Goal: Communication & Community: Share content

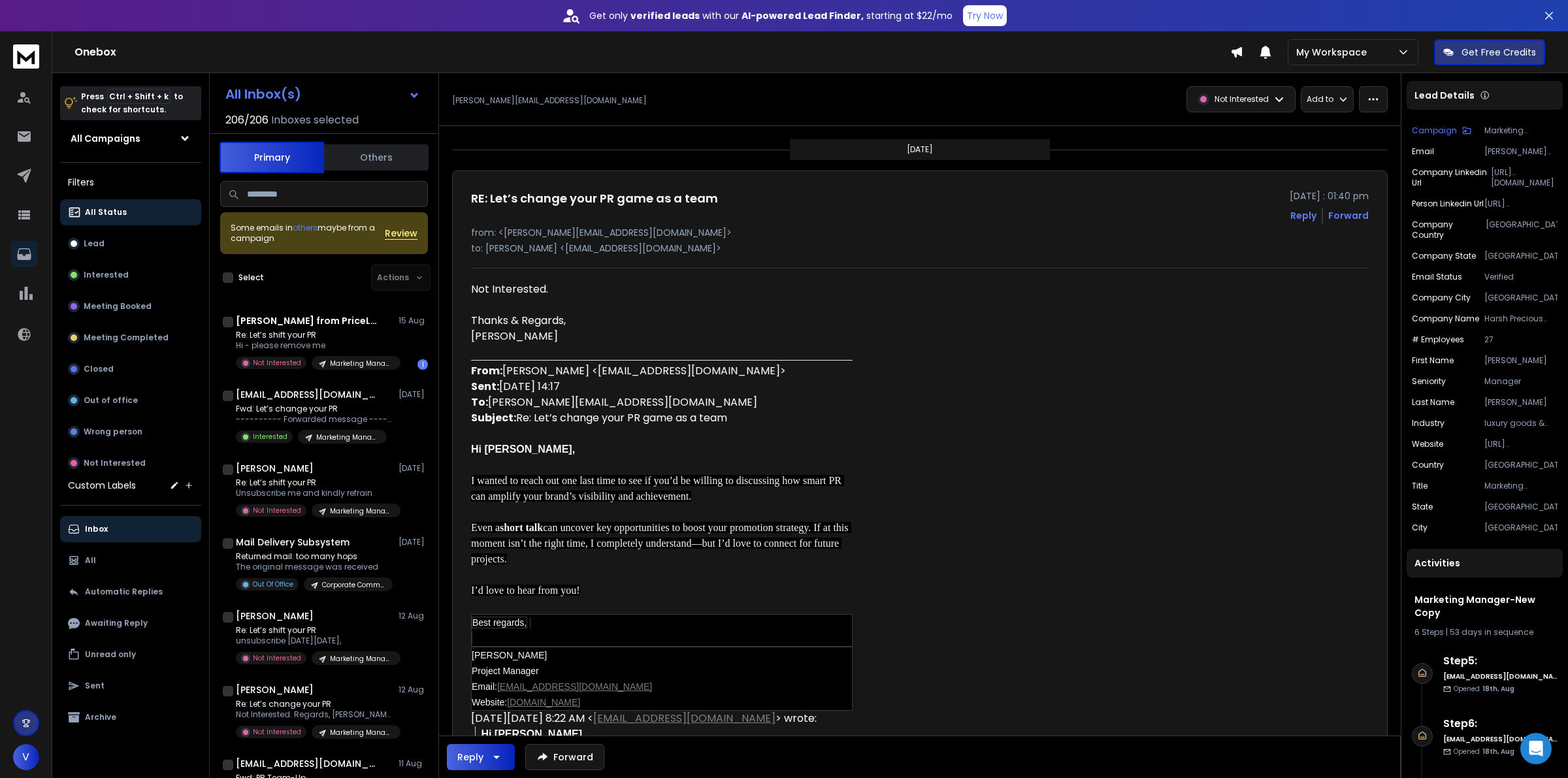
scroll to position [653, 0]
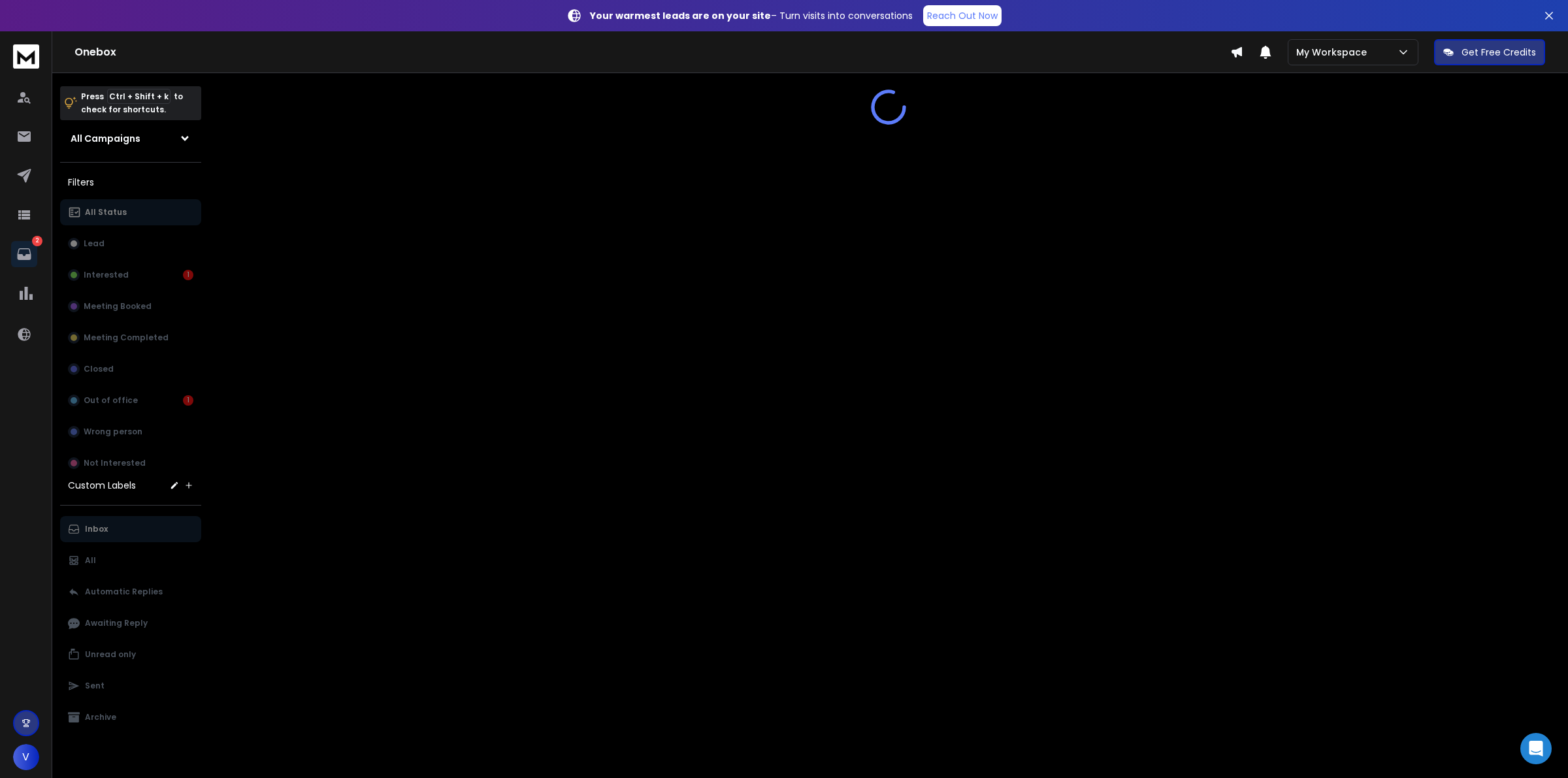
click at [157, 268] on div "All Status Lead Interested 1 Meeting Booked Meeting Completed Closed Out of off…" at bounding box center [130, 337] width 141 height 277
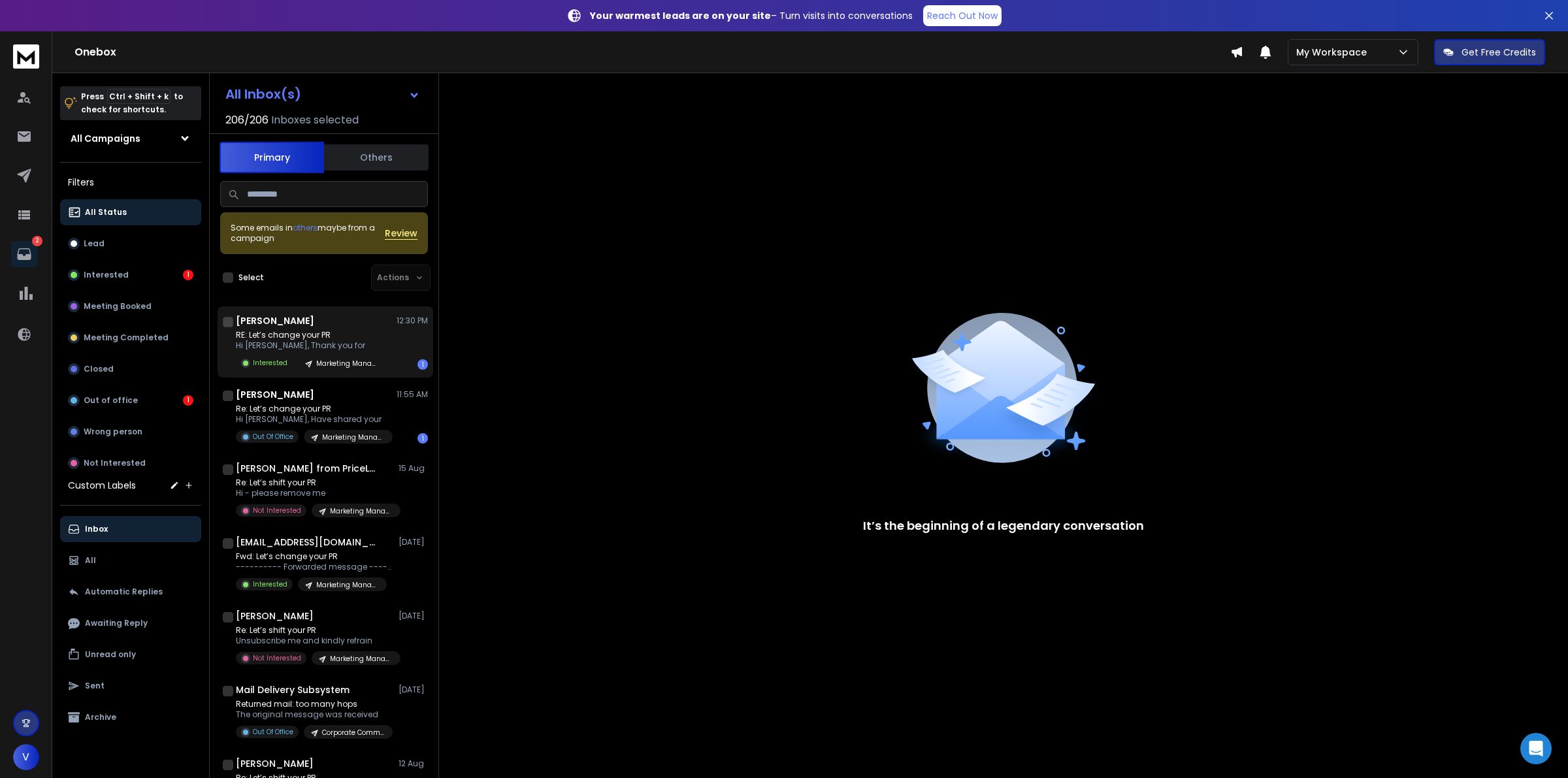
click at [314, 324] on h1 "Mallika Kadambande" at bounding box center [275, 320] width 78 height 13
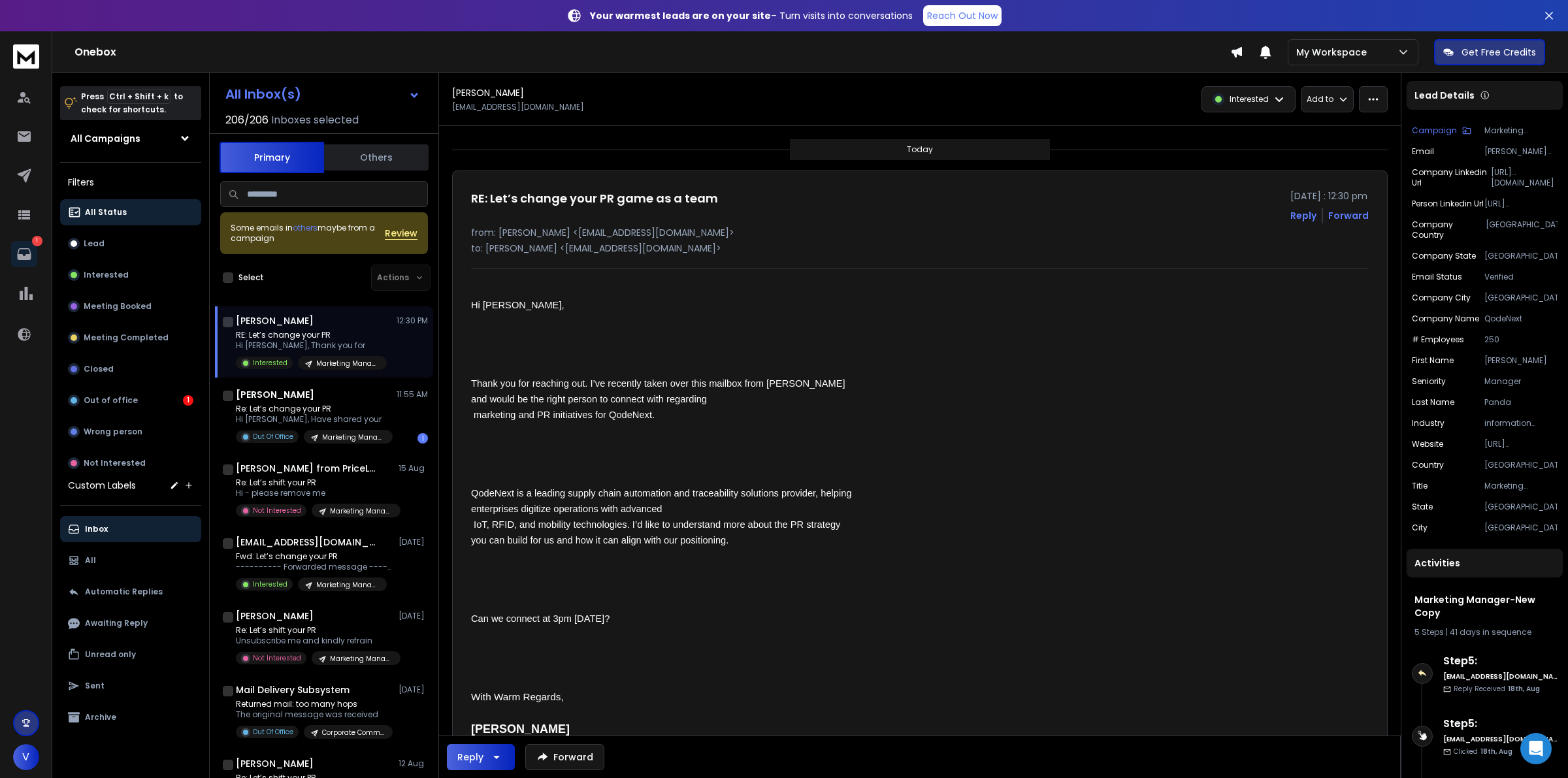
drag, startPoint x: 560, startPoint y: 755, endPoint x: 563, endPoint y: 762, distance: 7.6
click at [560, 756] on button "Forward" at bounding box center [565, 757] width 79 height 26
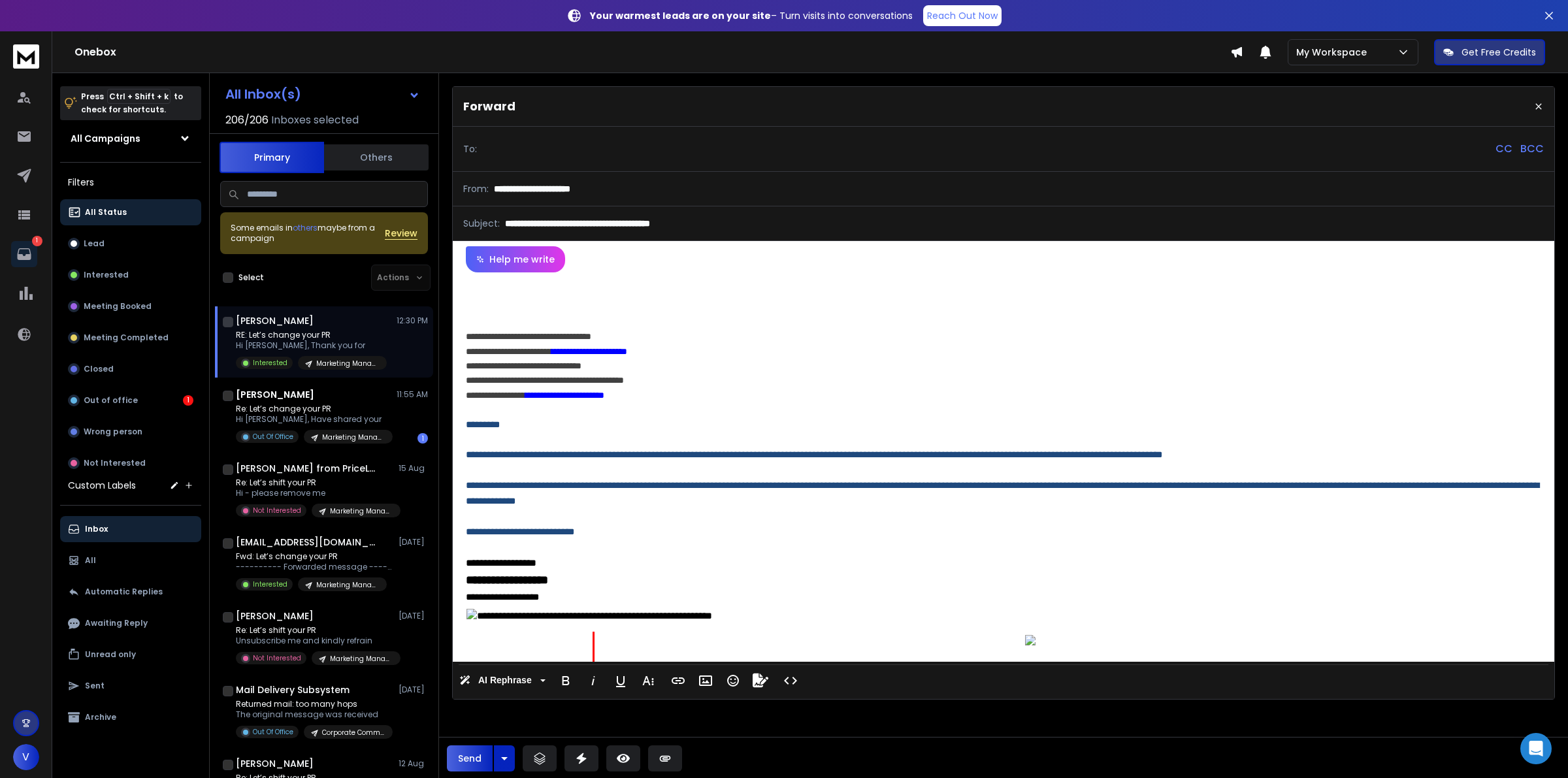
click at [517, 151] on input at bounding box center [528, 148] width 92 height 23
type input "**********"
click at [479, 759] on button "Send" at bounding box center [469, 758] width 45 height 26
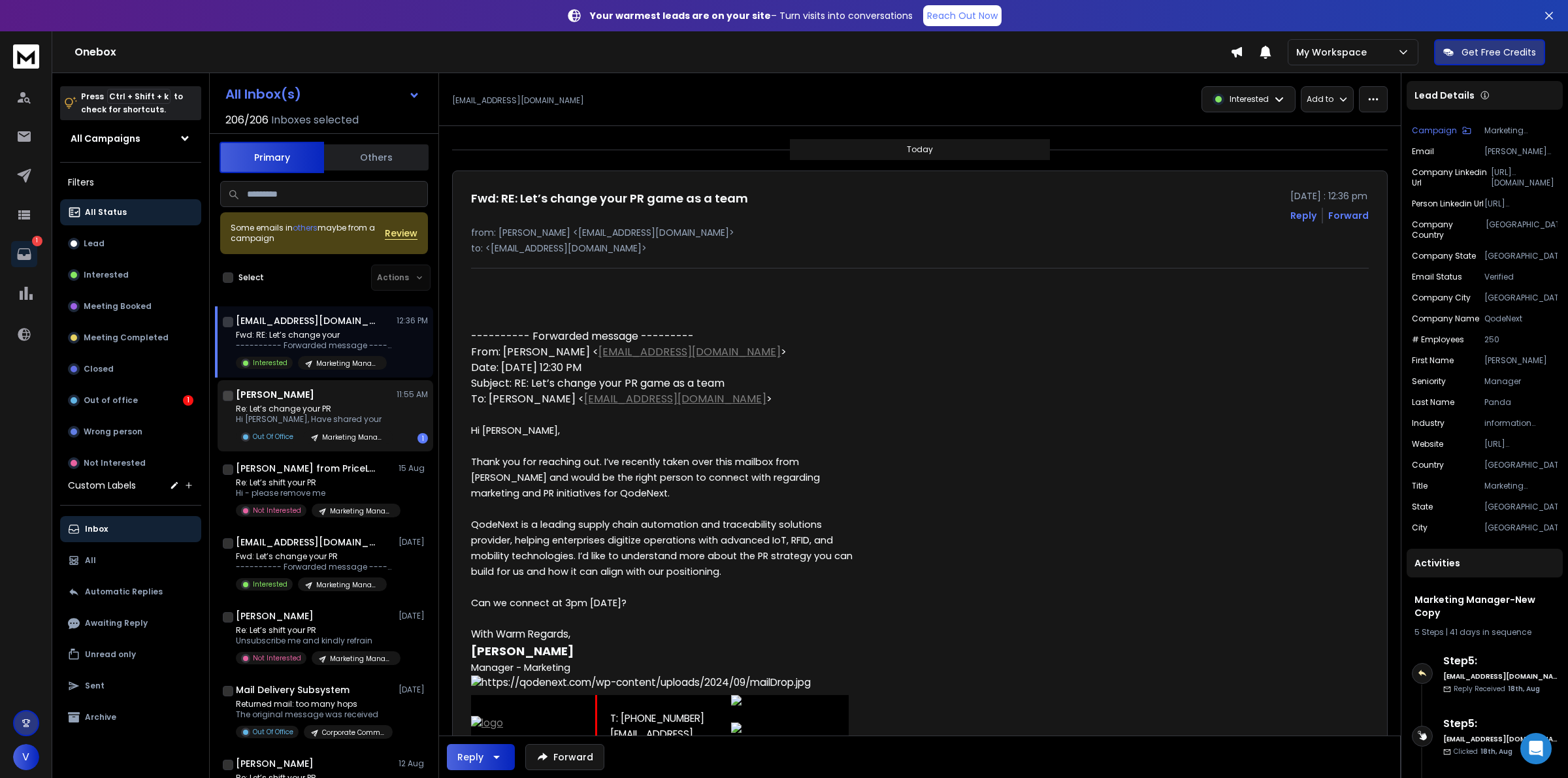
click at [285, 418] on p "Hi [PERSON_NAME], Have shared your" at bounding box center [314, 419] width 157 height 10
